Goal: Find contact information: Find contact information

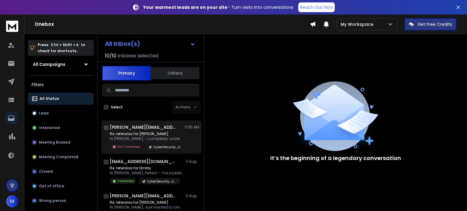
click at [163, 133] on p "Re: referalas for [PERSON_NAME]" at bounding box center [146, 134] width 73 height 5
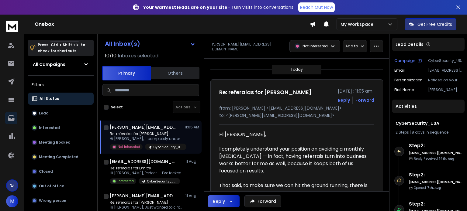
click at [250, 171] on div "I completely understand your position on avoiding a monthly retainer — in fact,…" at bounding box center [294, 160] width 150 height 29
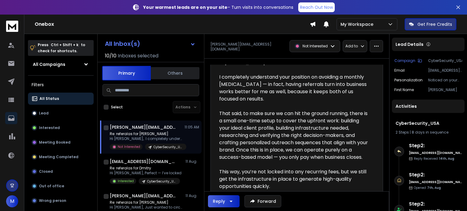
scroll to position [75, 0]
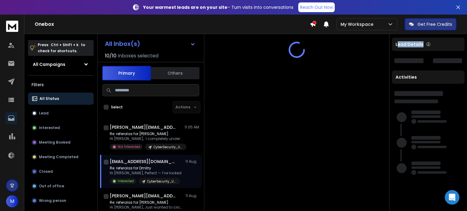
drag, startPoint x: 371, startPoint y: 98, endPoint x: 370, endPoint y: 110, distance: 11.6
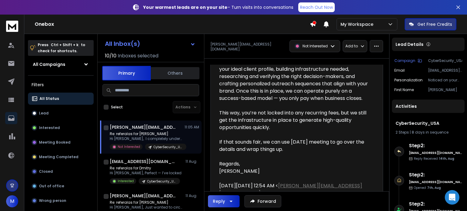
scroll to position [152, 0]
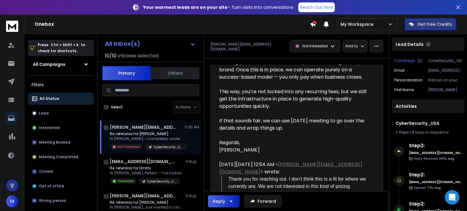
drag, startPoint x: 304, startPoint y: 133, endPoint x: 303, endPoint y: 81, distance: 52.3
click at [303, 81] on div "That said, to make sure we can hit the ground running, there is a small one-tim…" at bounding box center [294, 55] width 150 height 51
drag, startPoint x: 303, startPoint y: 81, endPoint x: 299, endPoint y: 136, distance: 55.2
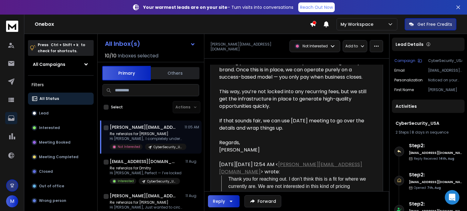
click at [299, 132] on div "If that sounds fair, we can use tomorrow’s meeting to go over the details and w…" at bounding box center [294, 124] width 150 height 15
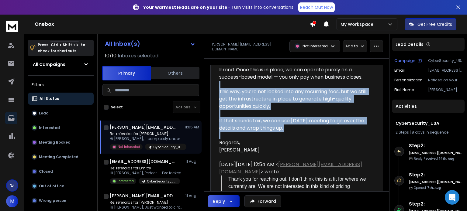
drag, startPoint x: 299, startPoint y: 136, endPoint x: 287, endPoint y: 93, distance: 44.5
click at [287, 88] on div at bounding box center [294, 84] width 150 height 7
drag, startPoint x: 287, startPoint y: 93, endPoint x: 304, endPoint y: 134, distance: 44.0
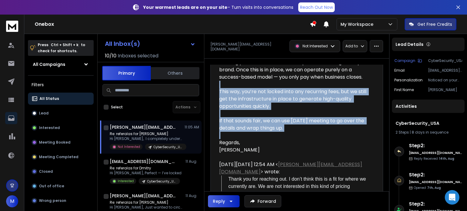
click at [304, 132] on div "If that sounds fair, we can use tomorrow’s meeting to go over the details and w…" at bounding box center [294, 124] width 150 height 15
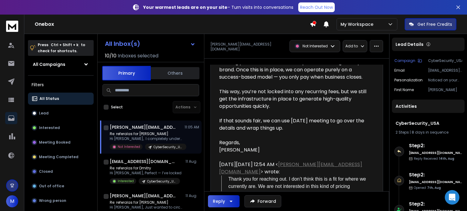
click at [304, 132] on div "If that sounds fair, we can use tomorrow’s meeting to go over the details and w…" at bounding box center [294, 124] width 150 height 15
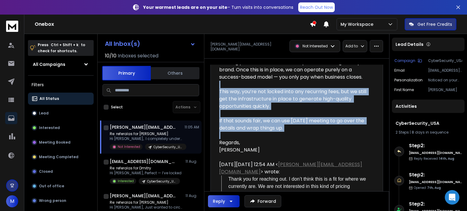
drag, startPoint x: 304, startPoint y: 134, endPoint x: 293, endPoint y: 92, distance: 44.1
click at [293, 88] on div at bounding box center [294, 84] width 150 height 7
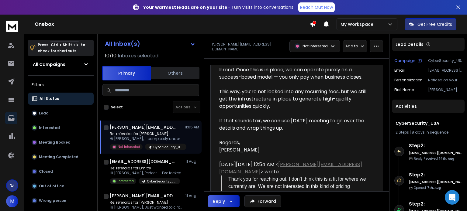
click at [293, 88] on div at bounding box center [294, 84] width 150 height 7
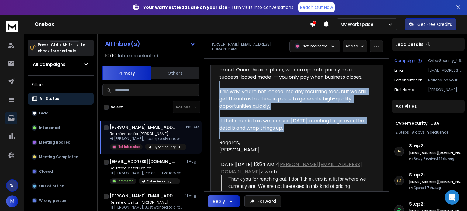
drag, startPoint x: 293, startPoint y: 92, endPoint x: 307, endPoint y: 135, distance: 46.3
click at [307, 132] on div "If that sounds fair, we can use tomorrow’s meeting to go over the details and w…" at bounding box center [294, 124] width 150 height 15
drag, startPoint x: 307, startPoint y: 136, endPoint x: 306, endPoint y: 105, distance: 31.0
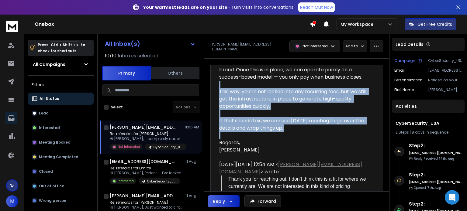
click at [306, 105] on div "This way, you’re not locked into any recurring fees, but we still get the infra…" at bounding box center [294, 99] width 150 height 22
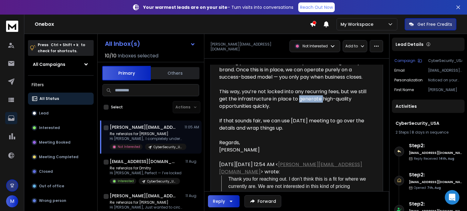
click at [306, 105] on div "This way, you’re not locked into any recurring fees, but we still get the infra…" at bounding box center [294, 99] width 150 height 22
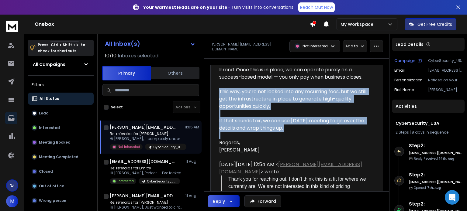
drag, startPoint x: 306, startPoint y: 105, endPoint x: 304, endPoint y: 130, distance: 25.0
click at [304, 130] on div "If that sounds fair, we can use tomorrow’s meeting to go over the details and w…" at bounding box center [294, 124] width 150 height 15
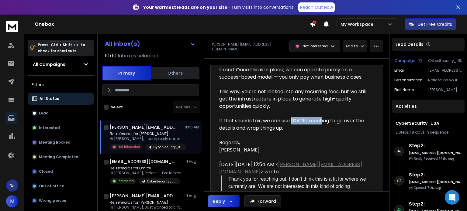
click at [304, 130] on div "If that sounds fair, we can use tomorrow’s meeting to go over the details and w…" at bounding box center [294, 124] width 150 height 15
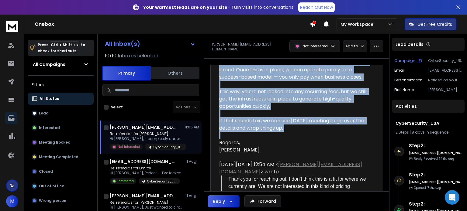
drag, startPoint x: 304, startPoint y: 130, endPoint x: 308, endPoint y: 76, distance: 53.9
click at [308, 76] on div "That said, to make sure we can hit the ground running, there is a small one-tim…" at bounding box center [294, 55] width 150 height 51
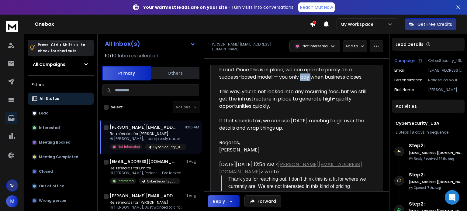
click at [308, 76] on div "That said, to make sure we can hit the ground running, there is a small one-tim…" at bounding box center [294, 55] width 150 height 51
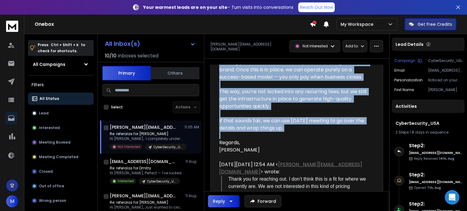
drag, startPoint x: 308, startPoint y: 76, endPoint x: 299, endPoint y: 137, distance: 62.4
drag, startPoint x: 299, startPoint y: 137, endPoint x: 166, endPoint y: 109, distance: 136.0
click at [299, 132] on div "If that sounds fair, we can use tomorrow’s meeting to go over the details and w…" at bounding box center [294, 124] width 150 height 15
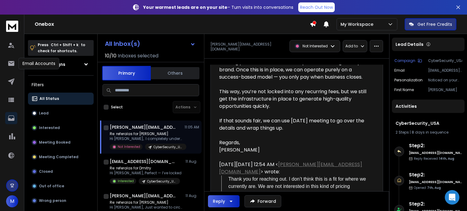
click at [15, 56] on div at bounding box center [12, 101] width 14 height 125
click at [11, 69] on link at bounding box center [11, 63] width 12 height 12
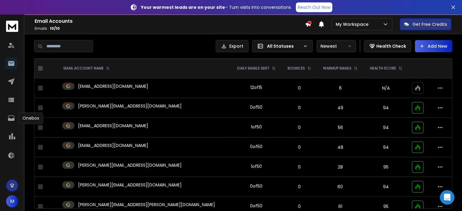
click at [10, 117] on icon at bounding box center [11, 118] width 7 height 7
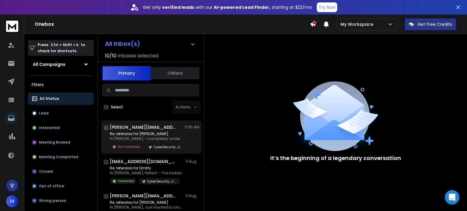
click at [153, 132] on p "Re: referalas for [PERSON_NAME]" at bounding box center [146, 134] width 73 height 5
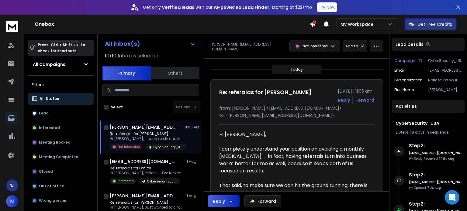
click at [237, 113] on p "to: <David@avasek.com>" at bounding box center [296, 116] width 155 height 6
drag, startPoint x: 237, startPoint y: 113, endPoint x: 264, endPoint y: 113, distance: 27.1
click at [264, 113] on p "to: <David@avasek.com>" at bounding box center [296, 116] width 155 height 6
copy p "[PERSON_NAME][EMAIL_ADDRESS][DOMAIN_NAME]"
